Goal: Task Accomplishment & Management: Manage account settings

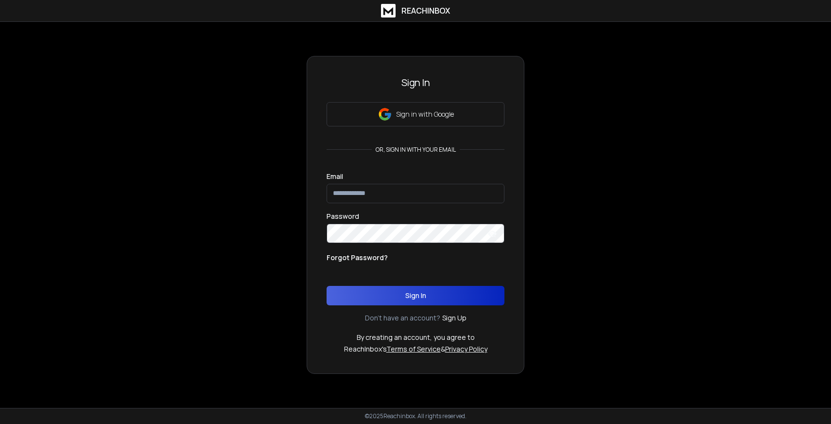
click at [409, 199] on input "email" at bounding box center [416, 193] width 178 height 19
type input "**********"
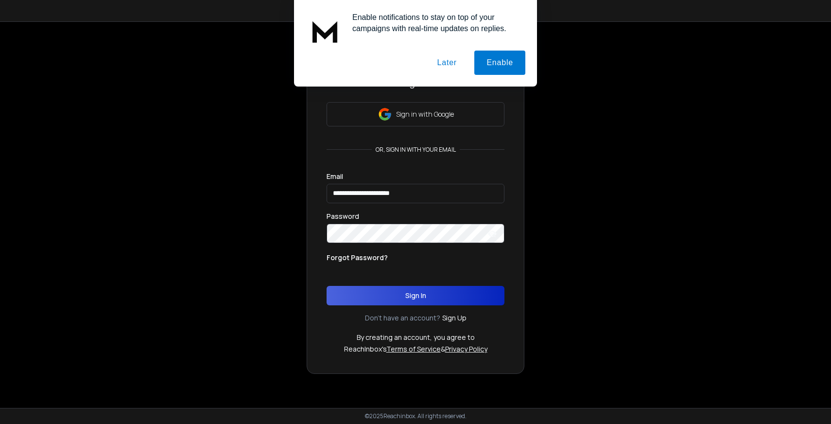
click at [421, 197] on input "**********" at bounding box center [416, 193] width 178 height 19
click at [448, 65] on button "Later" at bounding box center [447, 63] width 44 height 24
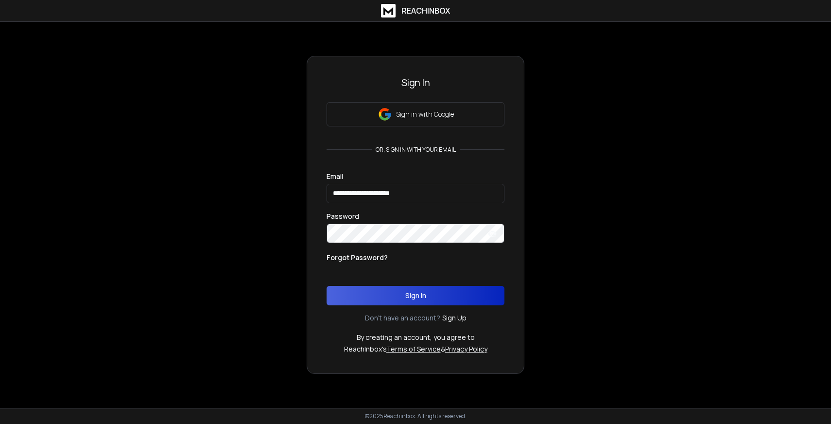
click at [409, 298] on button "Sign In" at bounding box center [416, 295] width 178 height 19
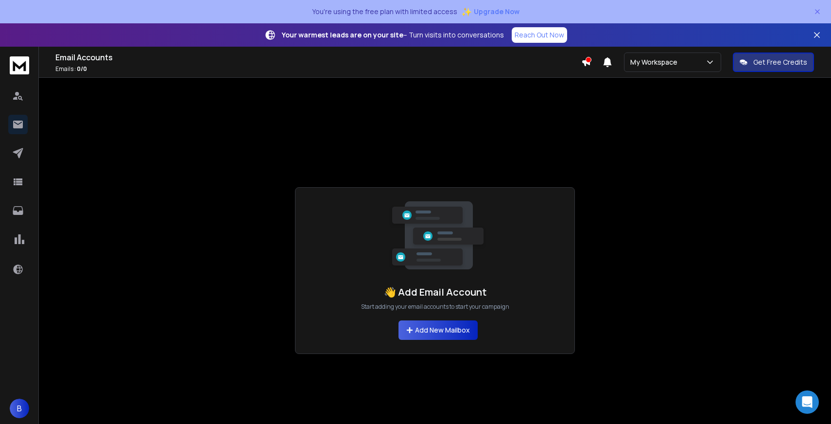
drag, startPoint x: 814, startPoint y: 35, endPoint x: 758, endPoint y: 35, distance: 55.9
click at [814, 34] on icon at bounding box center [817, 35] width 9 height 9
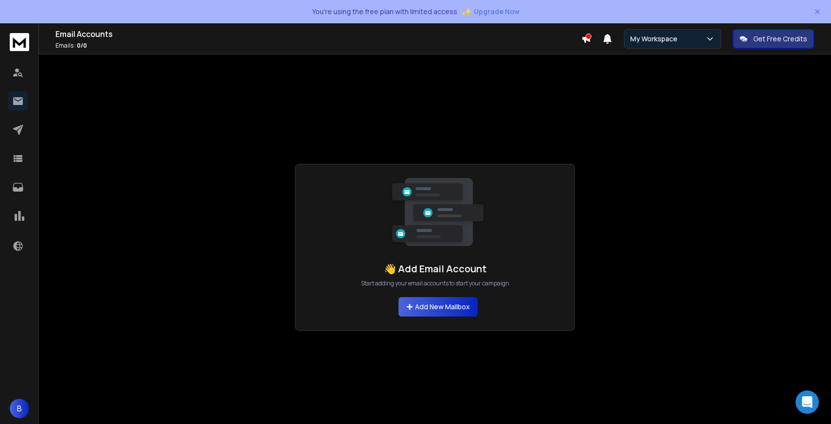
click at [688, 37] on div "My Workspace" at bounding box center [672, 39] width 85 height 10
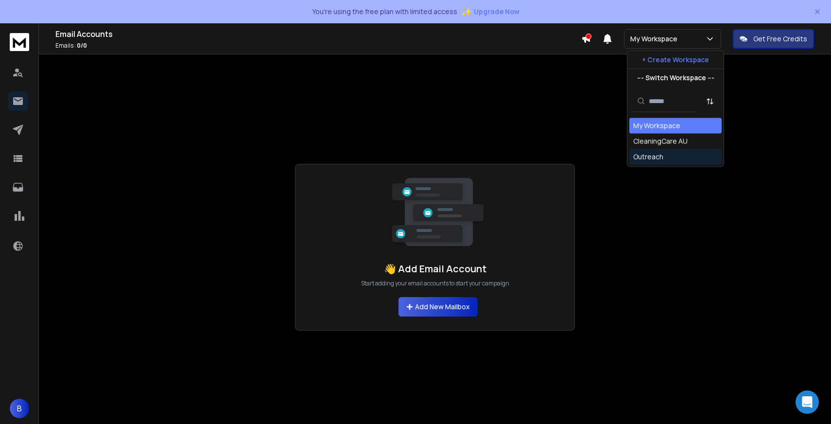
click at [667, 154] on div "Outreach" at bounding box center [675, 157] width 92 height 16
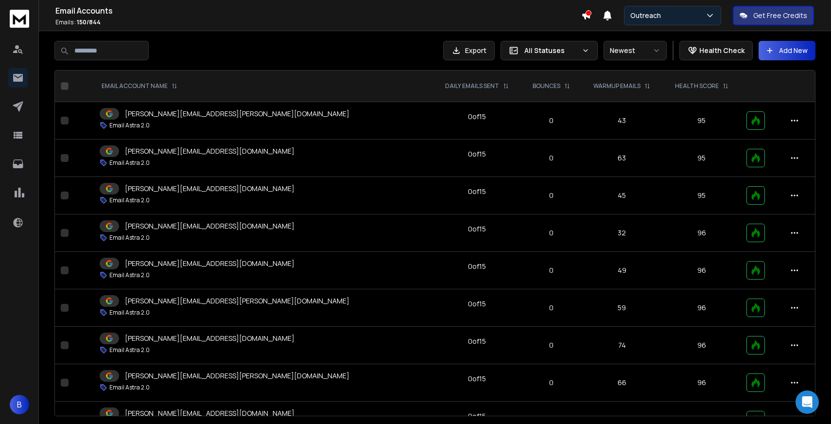
click at [666, 21] on button "Outreach" at bounding box center [672, 15] width 97 height 19
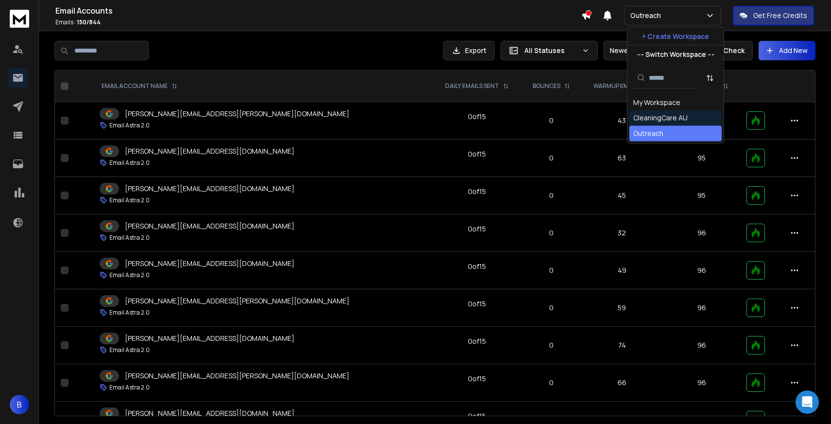
click at [365, 56] on div at bounding box center [245, 50] width 383 height 19
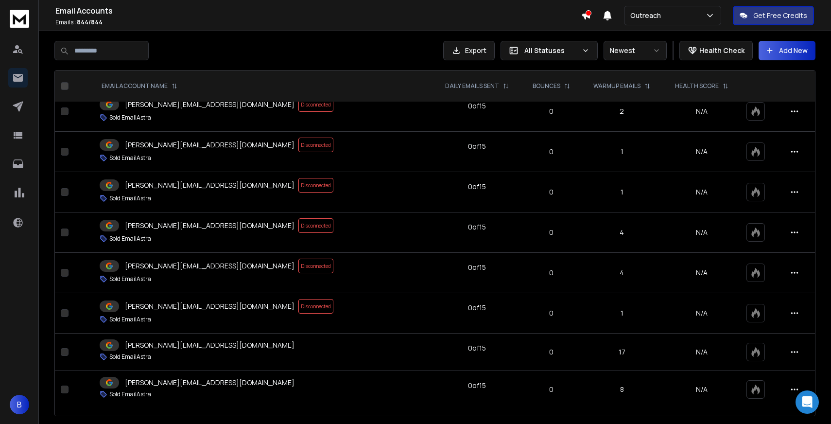
scroll to position [31842, 0]
